Goal: Communication & Community: Answer question/provide support

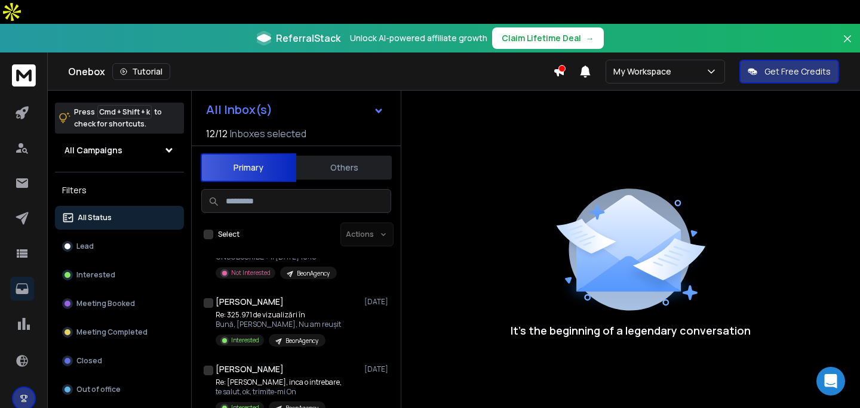
scroll to position [176, 0]
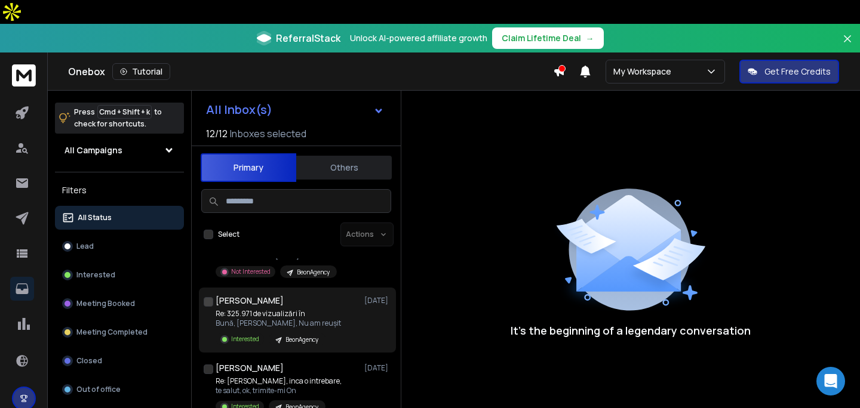
click at [284, 309] on p "Re: 325.971 de vizualizări în" at bounding box center [278, 314] width 125 height 10
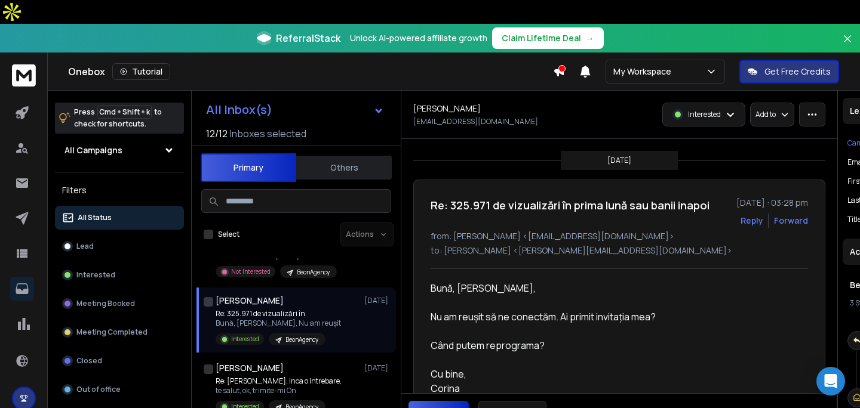
click at [428, 407] on div "Reply" at bounding box center [429, 413] width 22 height 12
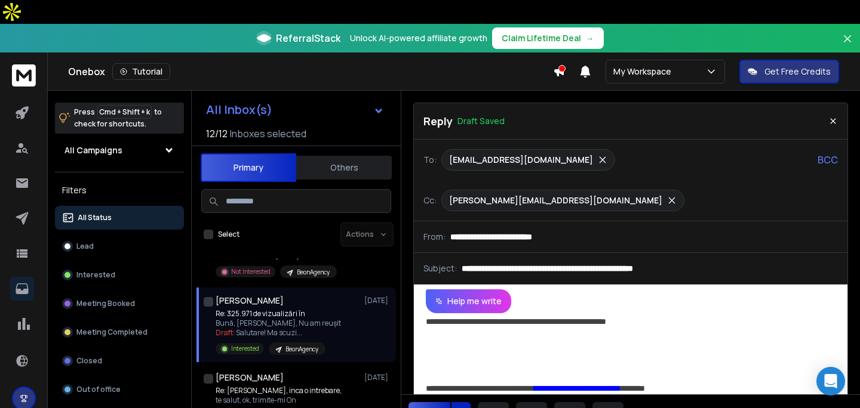
scroll to position [39, 0]
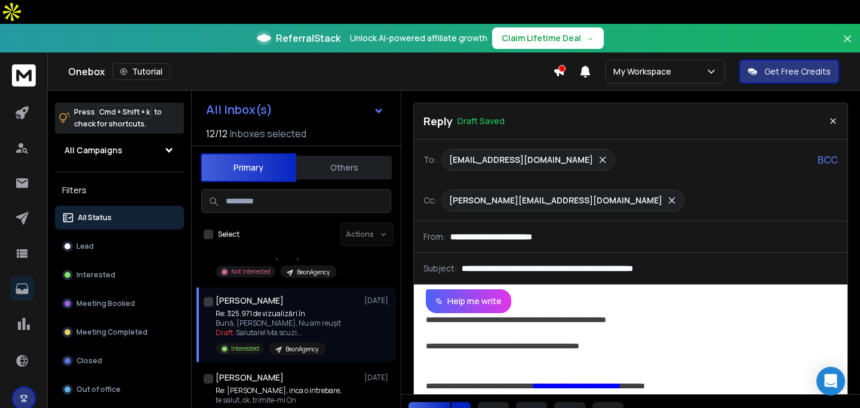
click at [441, 402] on button "Send" at bounding box center [429, 414] width 42 height 24
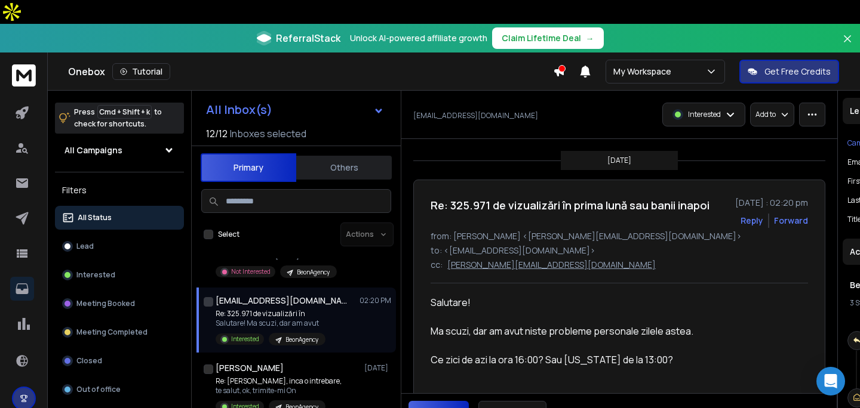
scroll to position [0, 0]
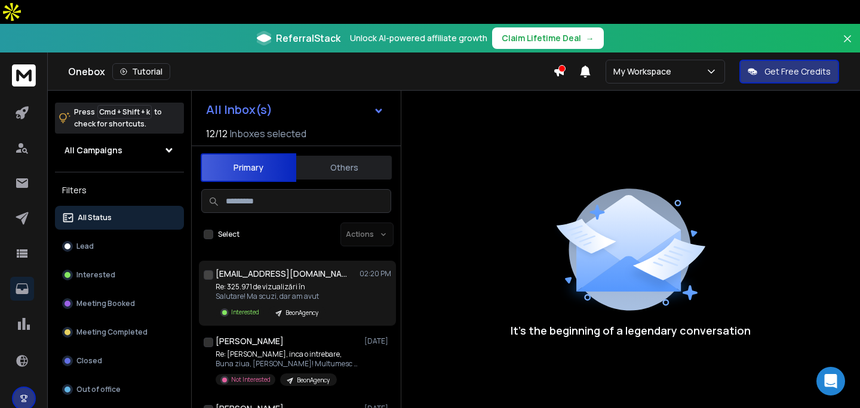
click at [306, 292] on p "Salutare! Ma scuzi, dar am avut" at bounding box center [271, 297] width 110 height 10
